Goal: Task Accomplishment & Management: Use online tool/utility

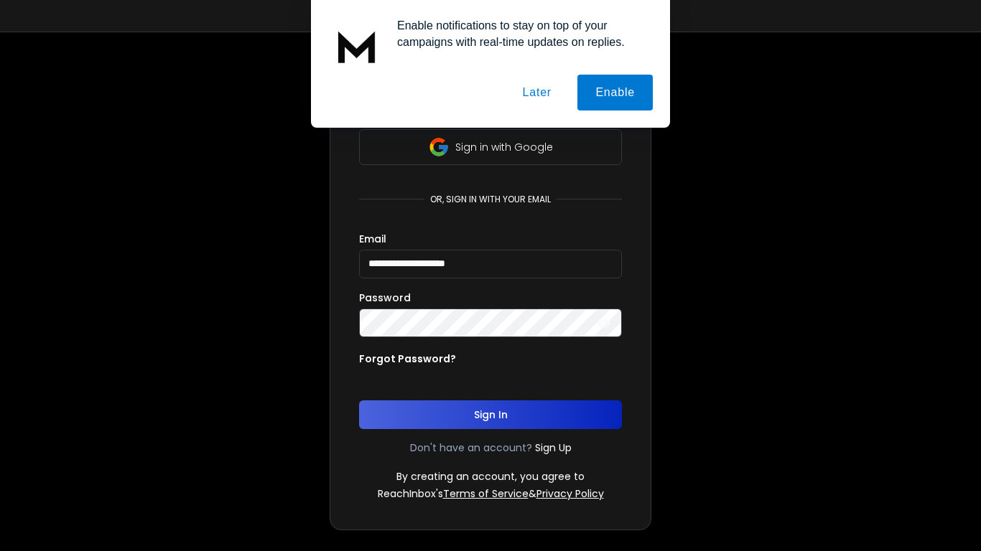
type input "**********"
click at [490, 414] on button "Sign In" at bounding box center [490, 415] width 263 height 29
